Goal: Task Accomplishment & Management: Use online tool/utility

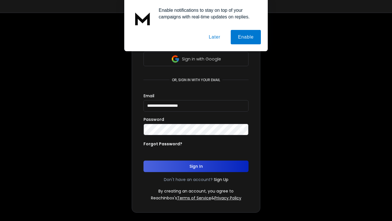
type input "**********"
click at [196, 166] on button "Sign In" at bounding box center [196, 165] width 105 height 11
